Goal: Information Seeking & Learning: Check status

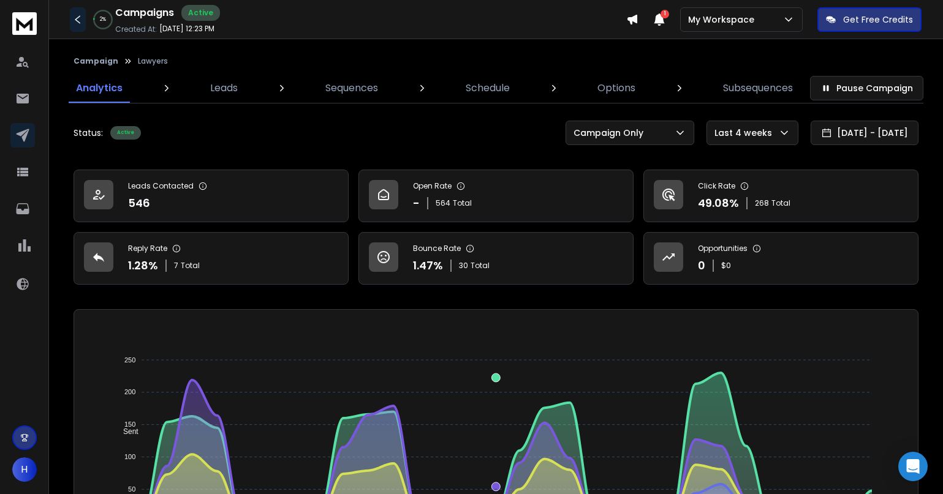
click at [80, 18] on icon at bounding box center [77, 19] width 11 height 11
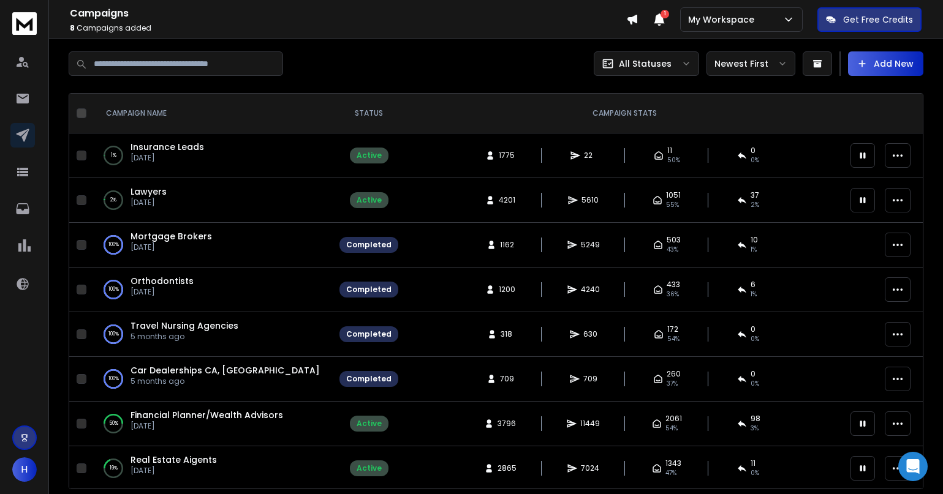
click at [162, 148] on span "Insurance Leads" at bounding box center [168, 147] width 74 height 12
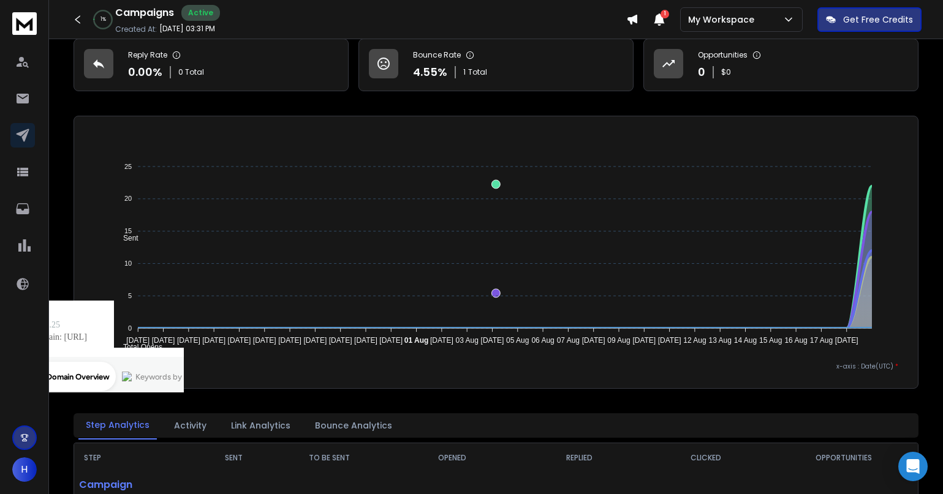
scroll to position [295, 0]
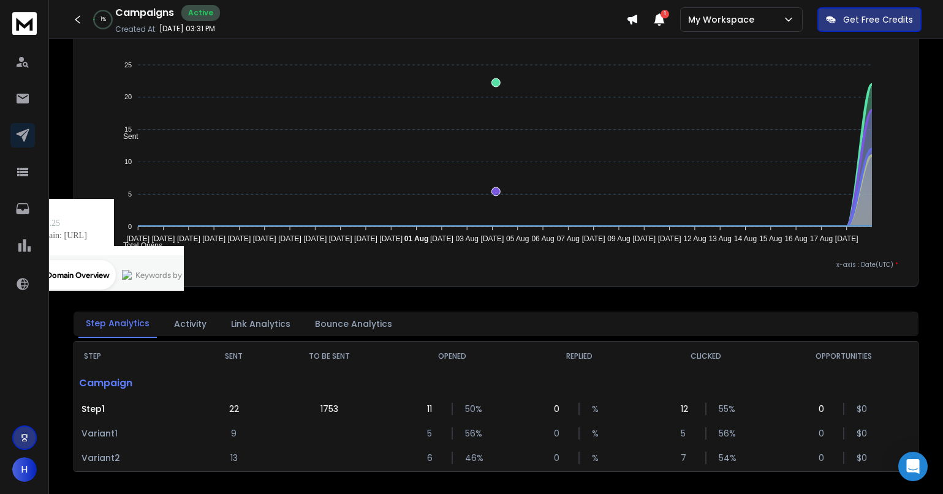
click at [254, 327] on button "Link Analytics" at bounding box center [261, 324] width 74 height 27
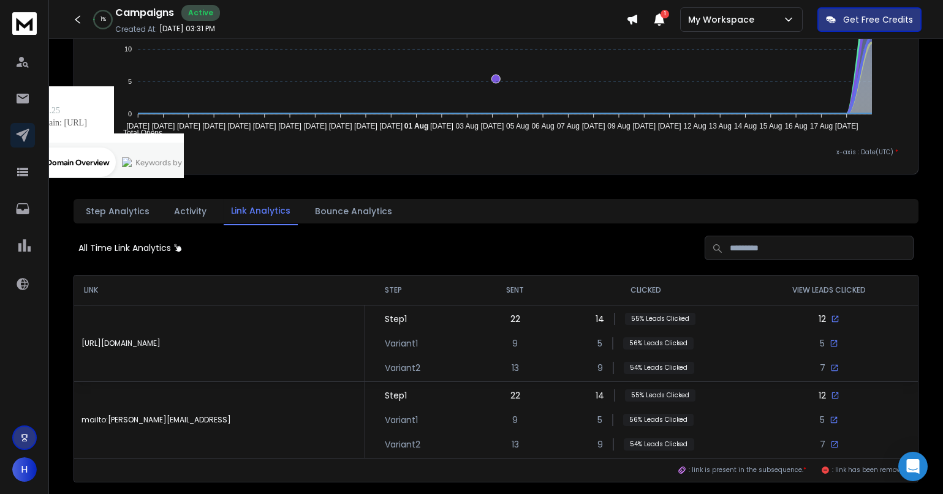
scroll to position [418, 0]
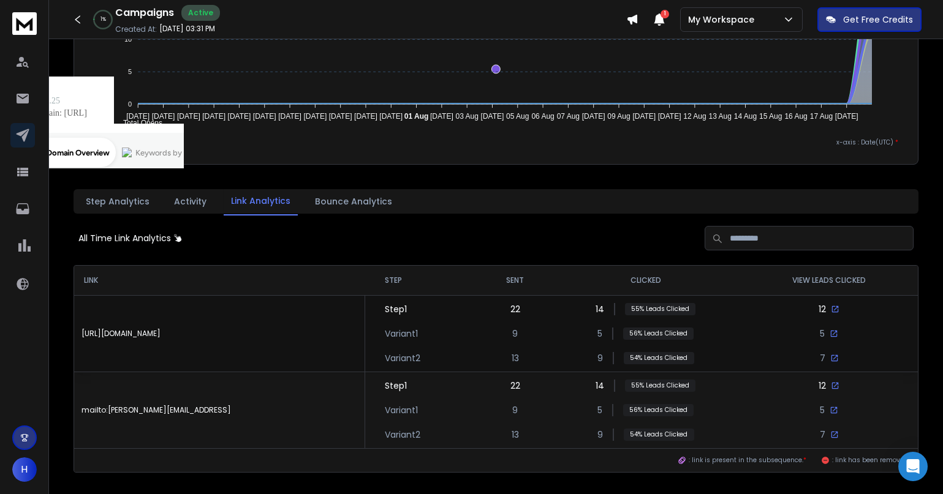
click at [835, 335] on icon at bounding box center [834, 334] width 9 height 9
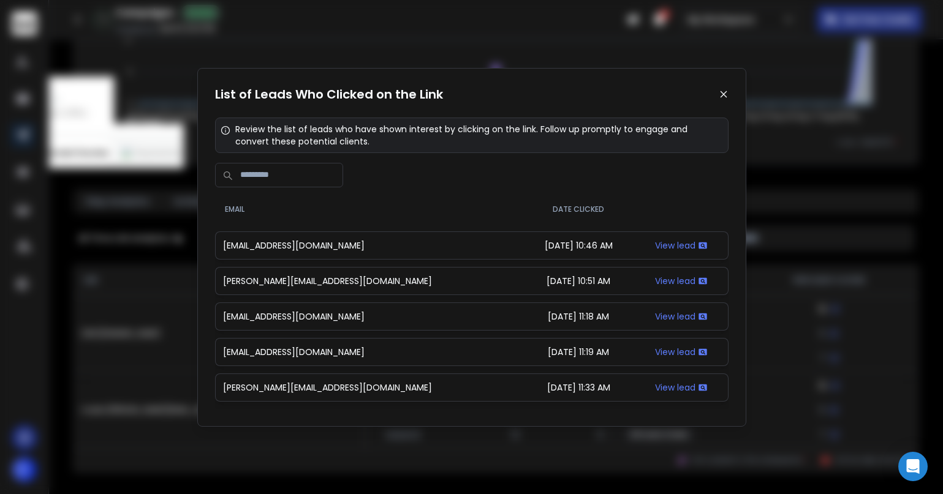
click at [724, 92] on icon at bounding box center [724, 94] width 10 height 10
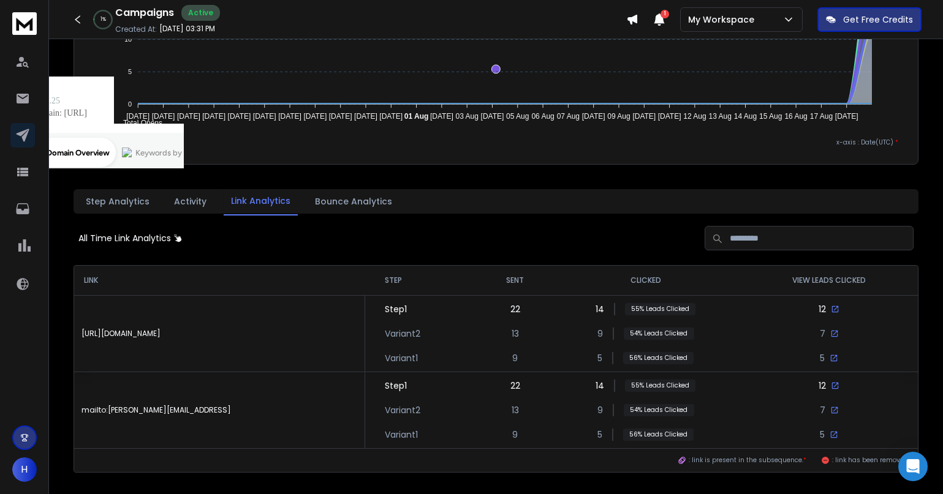
click at [648, 281] on th "CLICKED" at bounding box center [646, 280] width 190 height 29
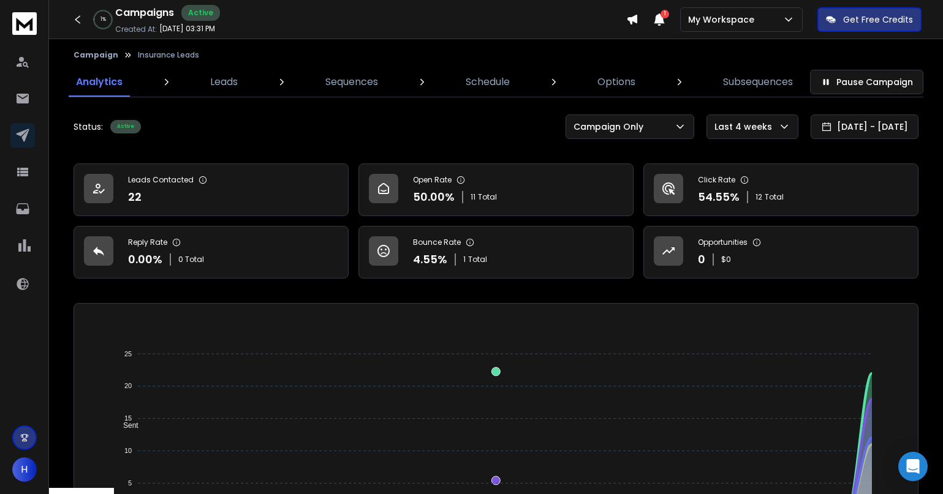
scroll to position [0, 0]
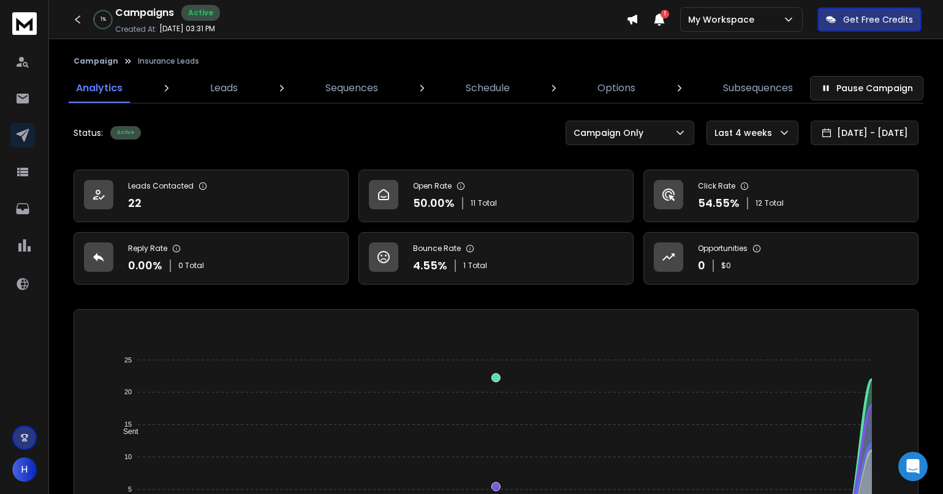
click at [116, 92] on p "Analytics" at bounding box center [99, 88] width 47 height 15
click at [78, 18] on icon at bounding box center [77, 19] width 11 height 11
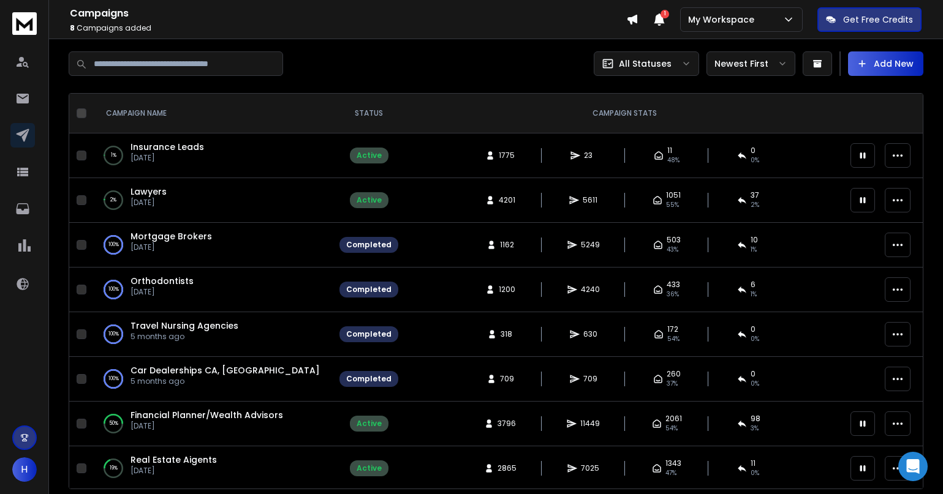
click at [173, 145] on span "Insurance Leads" at bounding box center [168, 147] width 74 height 12
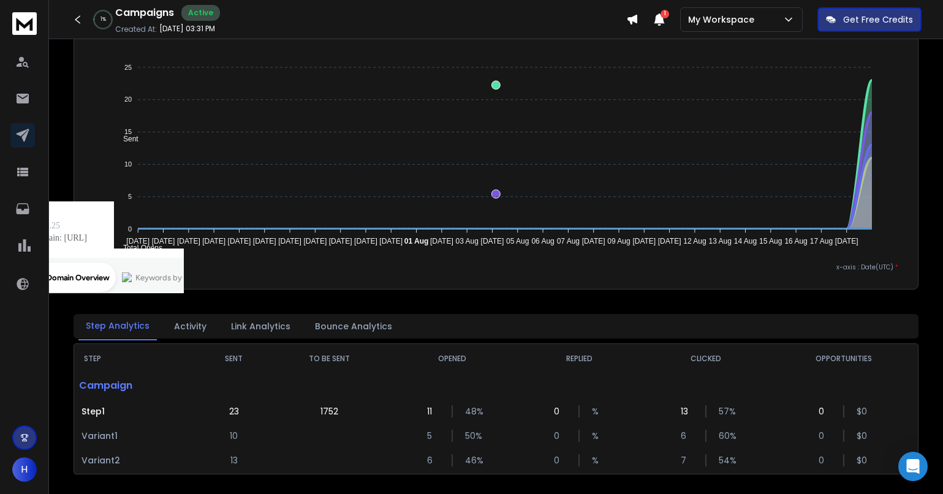
scroll to position [295, 0]
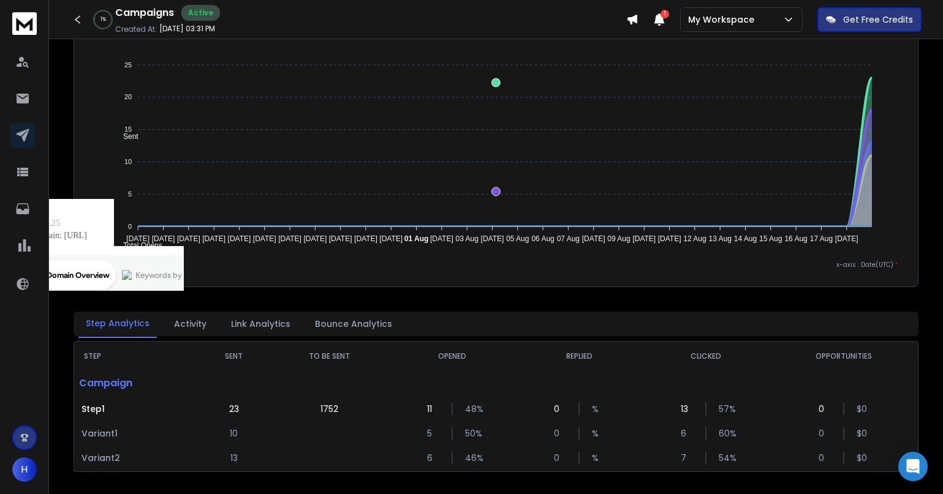
click at [260, 325] on button "Link Analytics" at bounding box center [261, 324] width 74 height 27
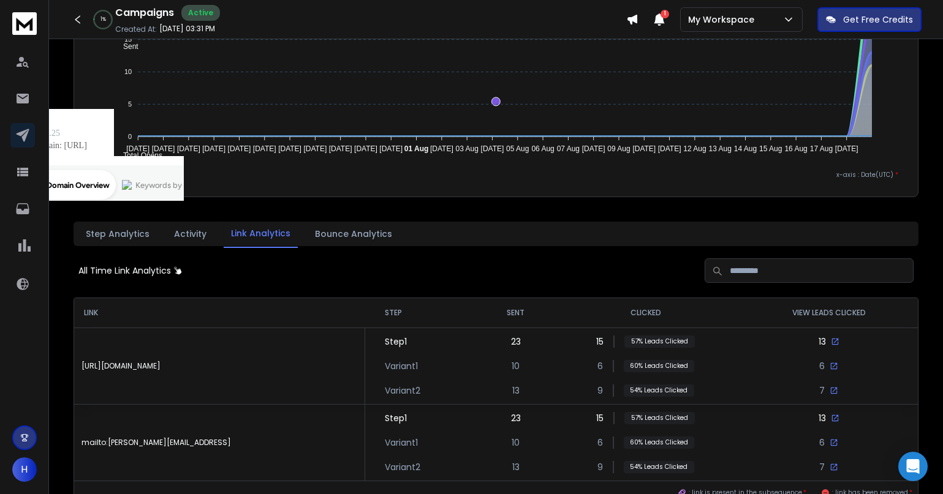
scroll to position [386, 0]
click at [192, 240] on button "Activity" at bounding box center [190, 233] width 47 height 27
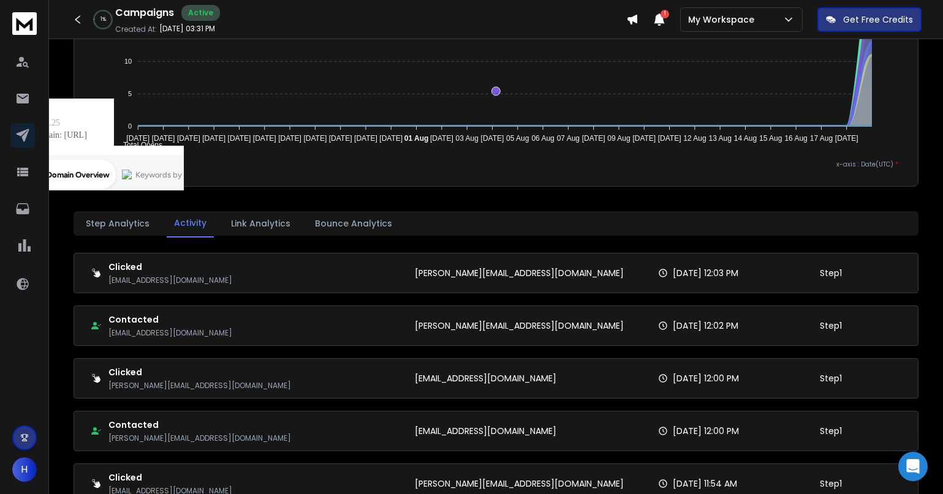
scroll to position [398, 0]
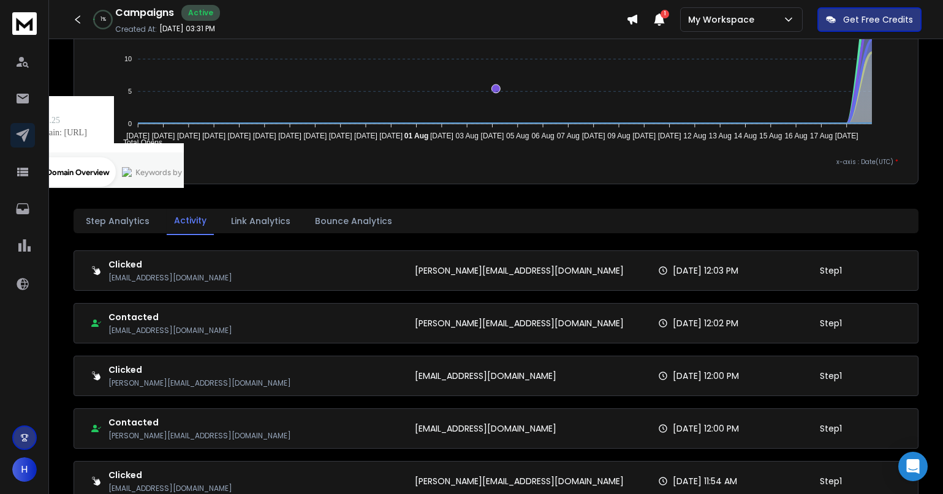
drag, startPoint x: 486, startPoint y: 273, endPoint x: 571, endPoint y: 274, distance: 84.6
click at [571, 274] on p "[PERSON_NAME][EMAIL_ADDRESS][DOMAIN_NAME]" at bounding box center [519, 271] width 209 height 12
drag, startPoint x: 584, startPoint y: 270, endPoint x: 484, endPoint y: 271, distance: 99.9
click at [484, 271] on div "[PERSON_NAME][EMAIL_ADDRESS][DOMAIN_NAME]" at bounding box center [536, 271] width 243 height 12
click at [379, 272] on div "Clicked [EMAIL_ADDRESS][DOMAIN_NAME]" at bounding box center [253, 271] width 324 height 25
